Goal: Task Accomplishment & Management: Manage account settings

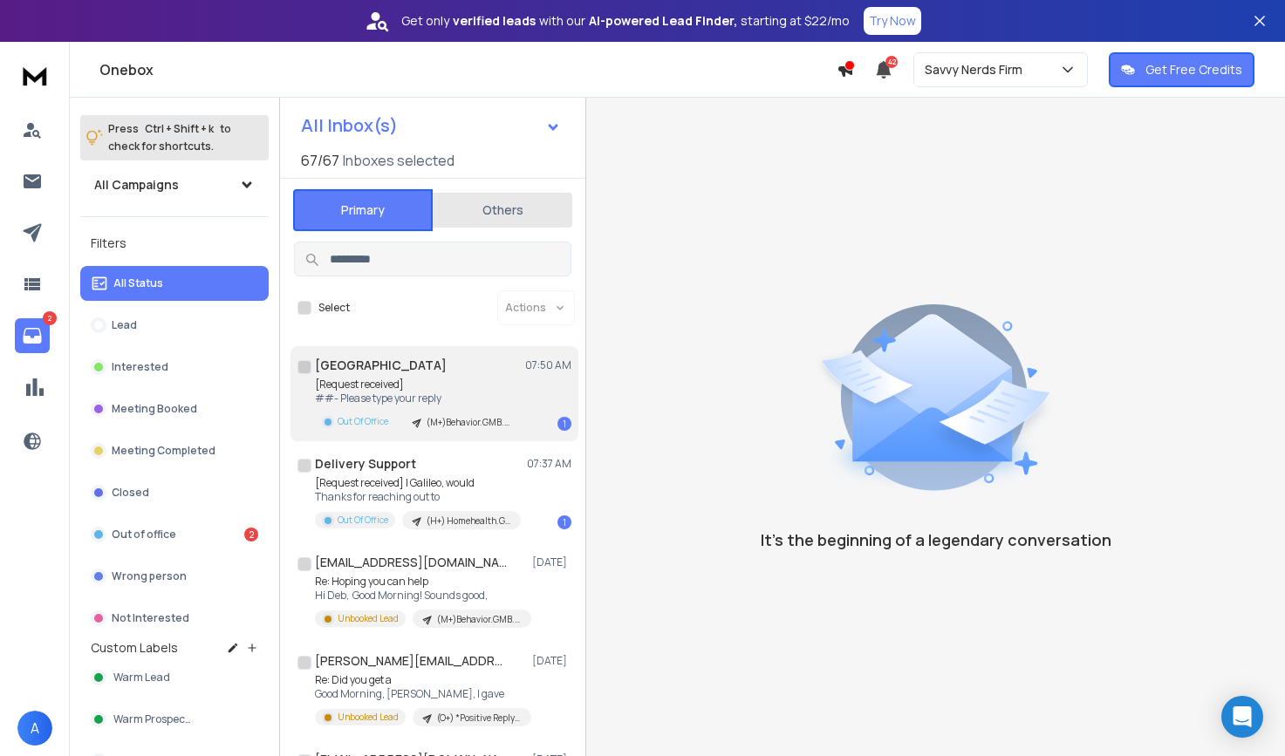
click at [454, 354] on div "Lilac Center 07:50 AM [Request received] ##- Please type your reply Out Of Offi…" at bounding box center [434, 393] width 288 height 95
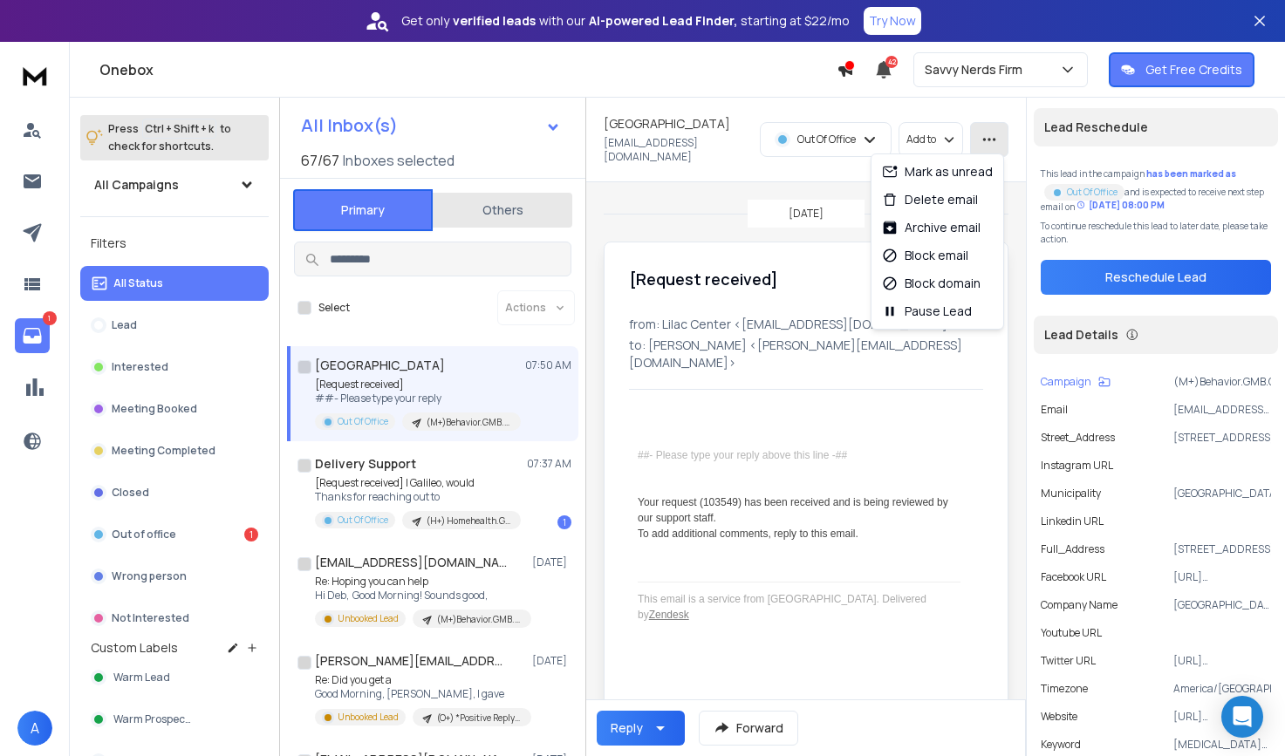
click at [992, 135] on button "button" at bounding box center [989, 139] width 38 height 35
click at [925, 227] on div "Archive email" at bounding box center [931, 227] width 99 height 17
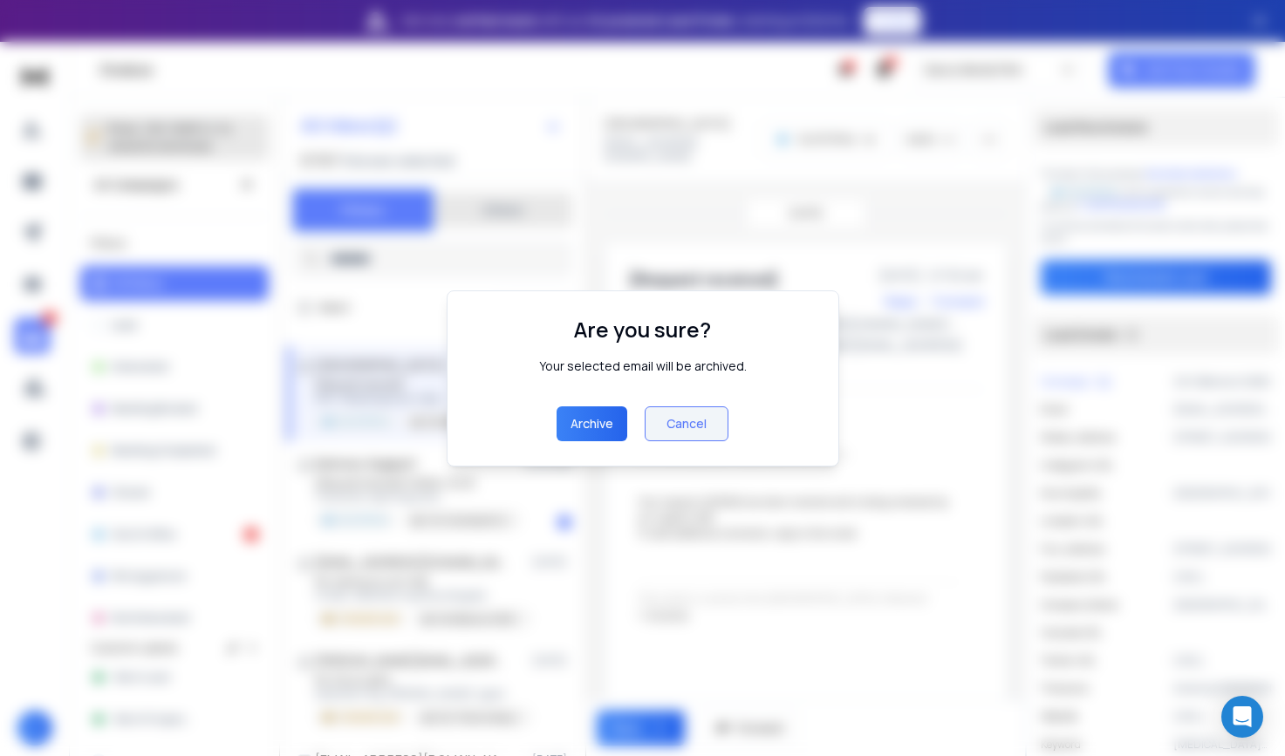
click at [568, 416] on button "archive" at bounding box center [591, 423] width 71 height 35
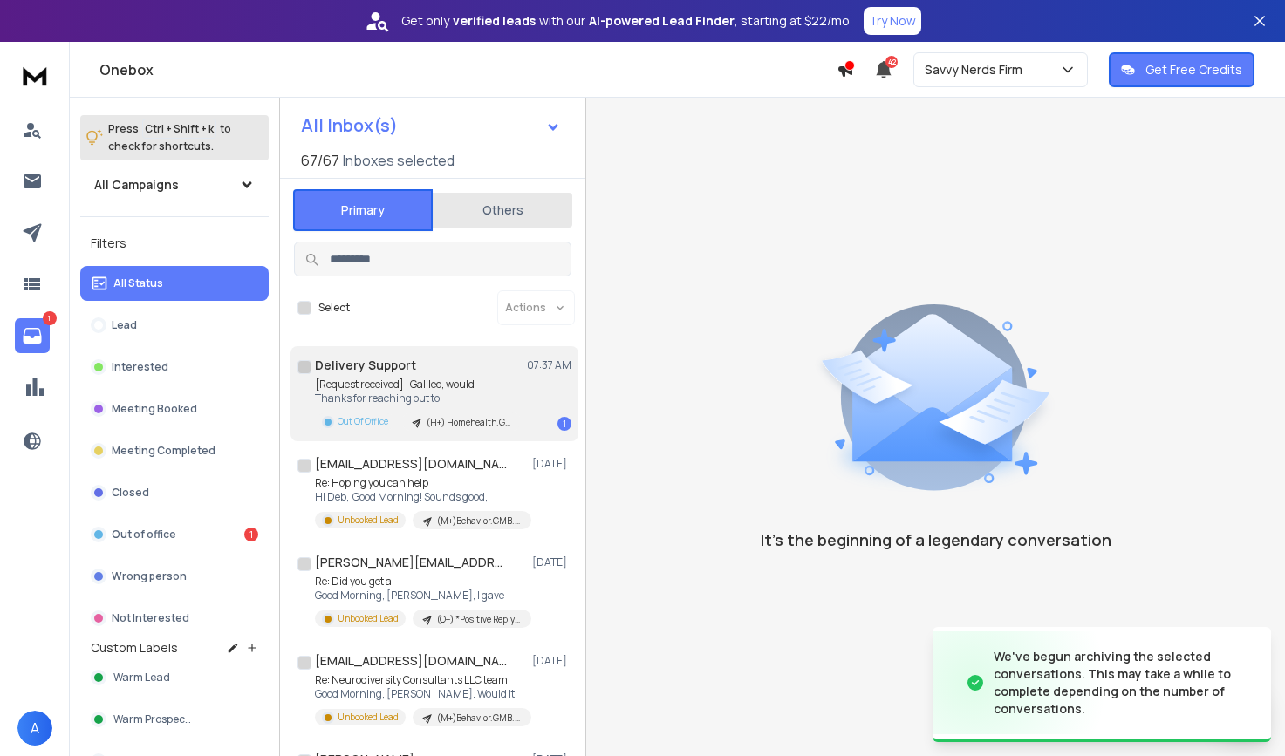
click at [481, 379] on p "[Request received] | Galileo, would" at bounding box center [418, 385] width 206 height 14
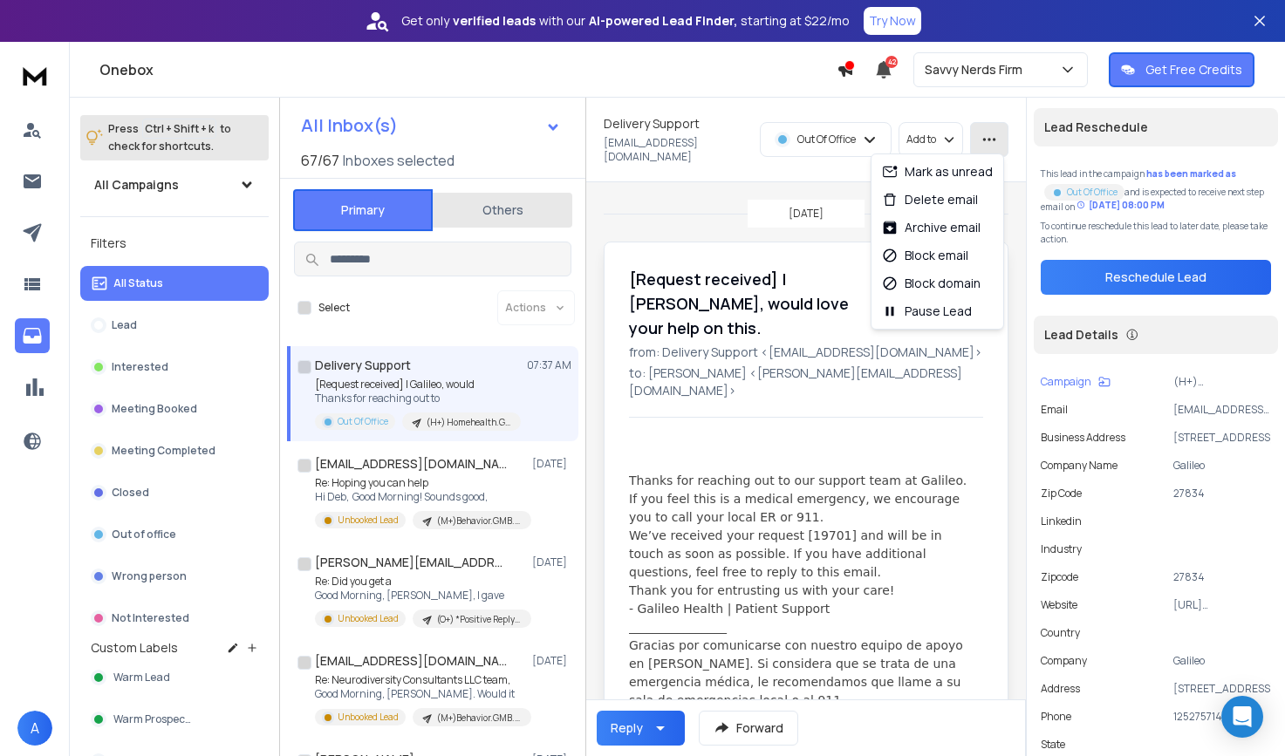
click at [989, 136] on icon "button" at bounding box center [989, 140] width 16 height 16
click at [934, 222] on div "Archive email" at bounding box center [931, 227] width 99 height 17
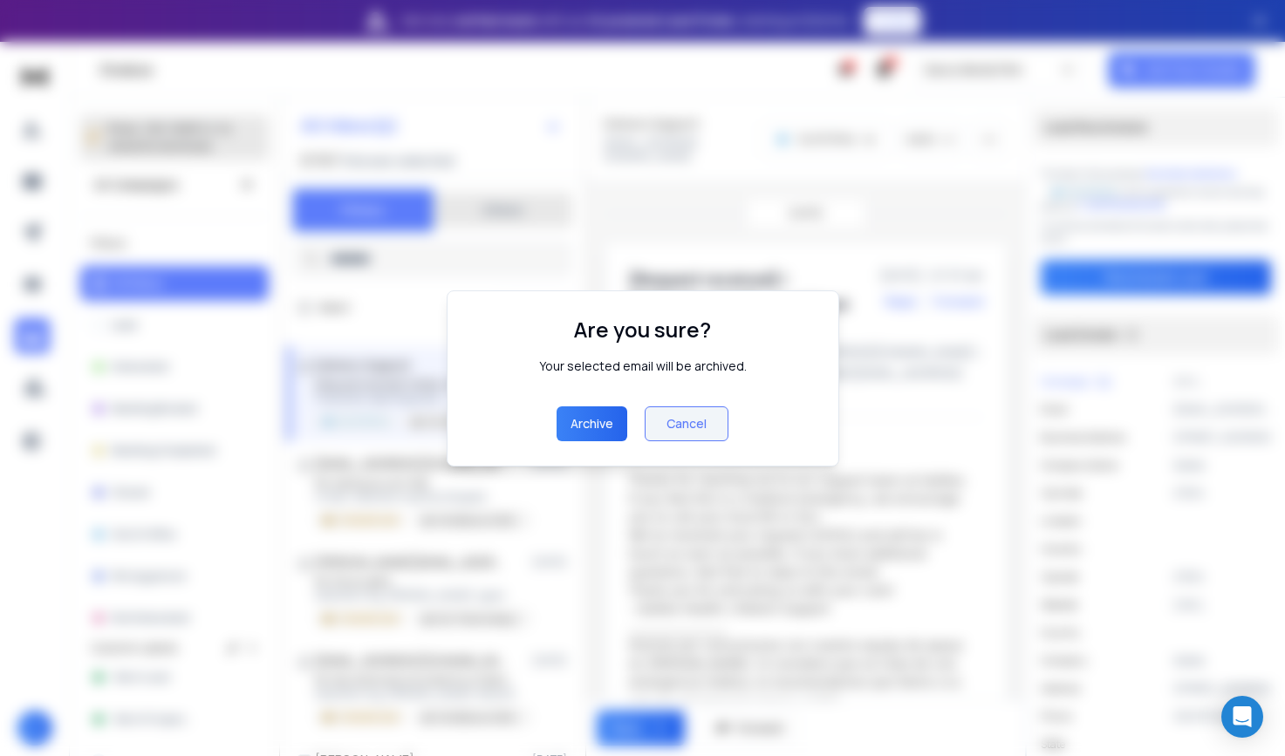
click at [584, 427] on p "archive" at bounding box center [591, 423] width 43 height 17
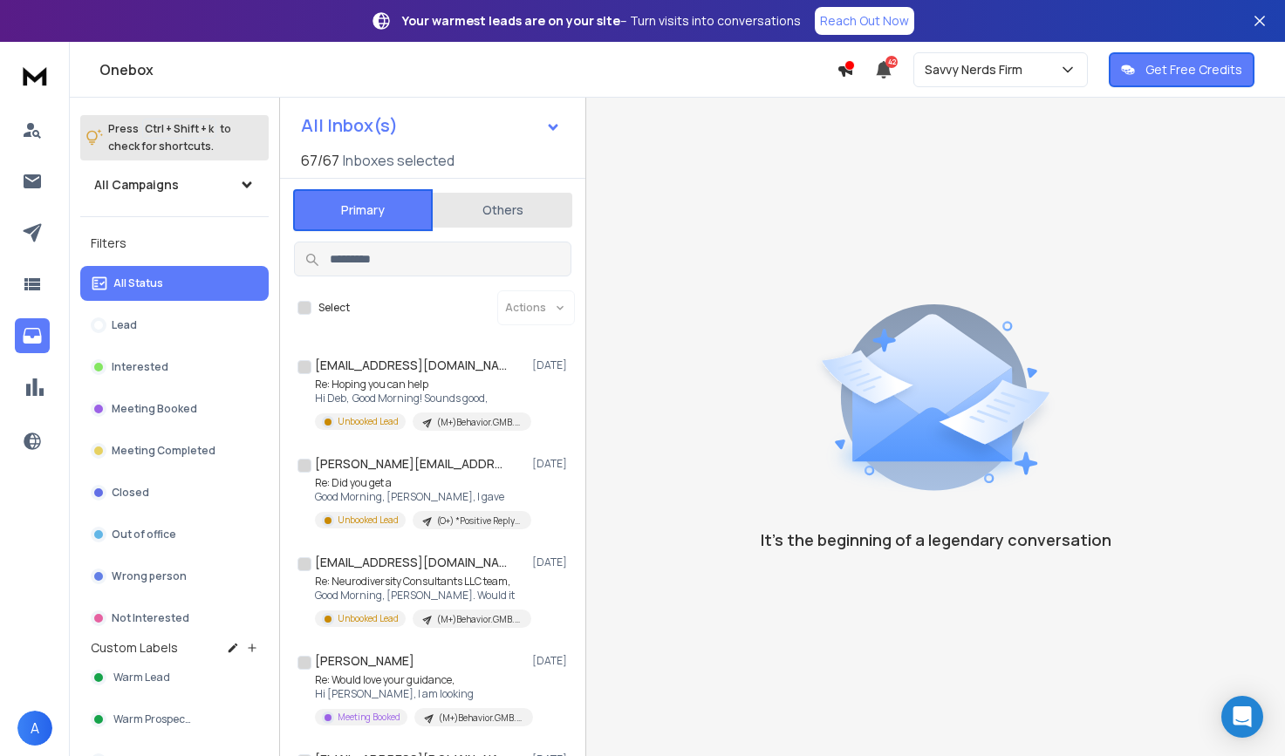
click at [47, 518] on div "A" at bounding box center [35, 402] width 70 height 721
click at [1253, 13] on icon at bounding box center [1260, 21] width 16 height 16
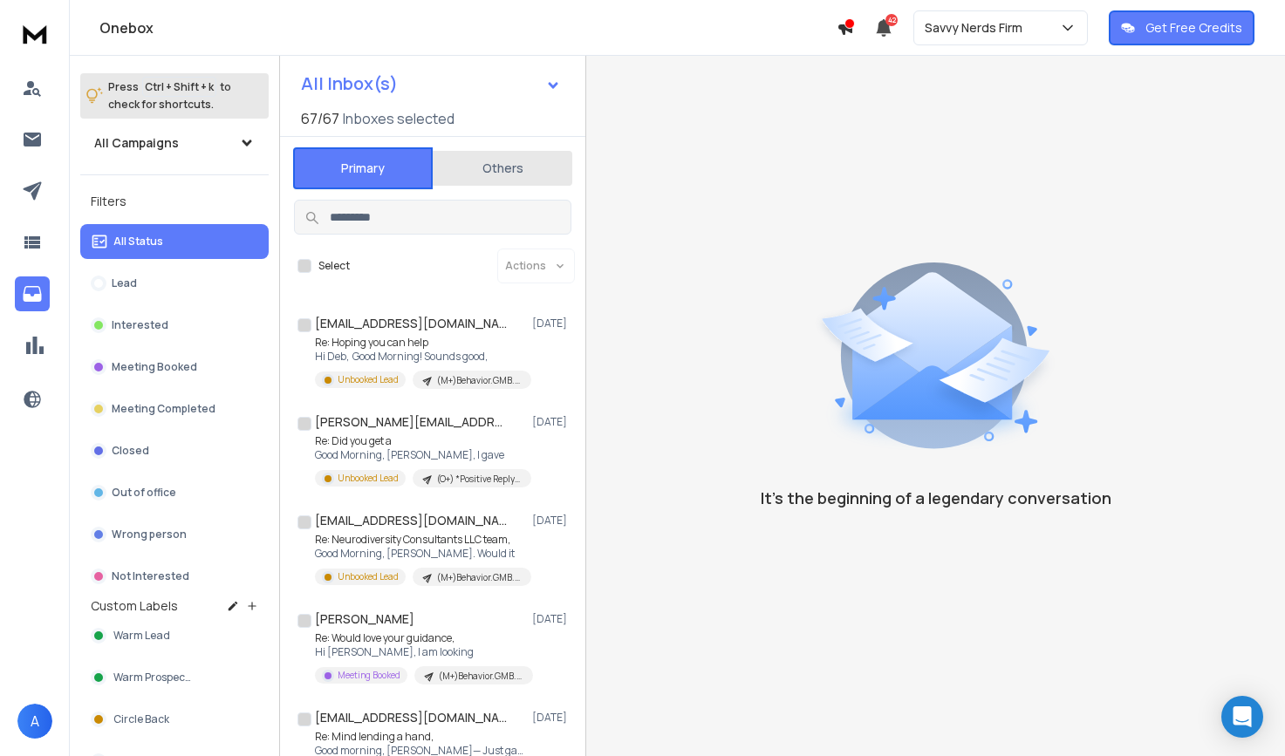
click at [0, 516] on div "A" at bounding box center [35, 378] width 70 height 756
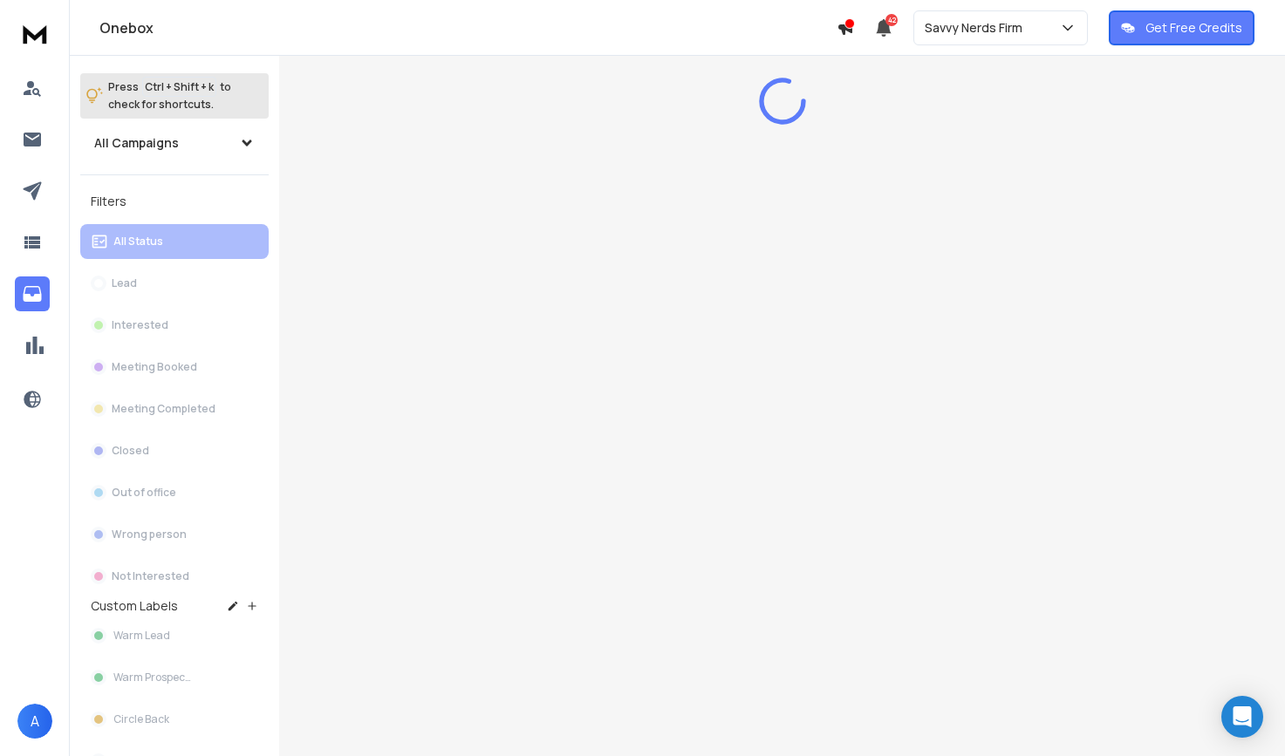
click at [511, 332] on div "Press Ctrl + Shift + k to check for shortcuts. All Campaigns All Campaigns Filt…" at bounding box center [677, 434] width 1215 height 756
